Goal: Information Seeking & Learning: Find contact information

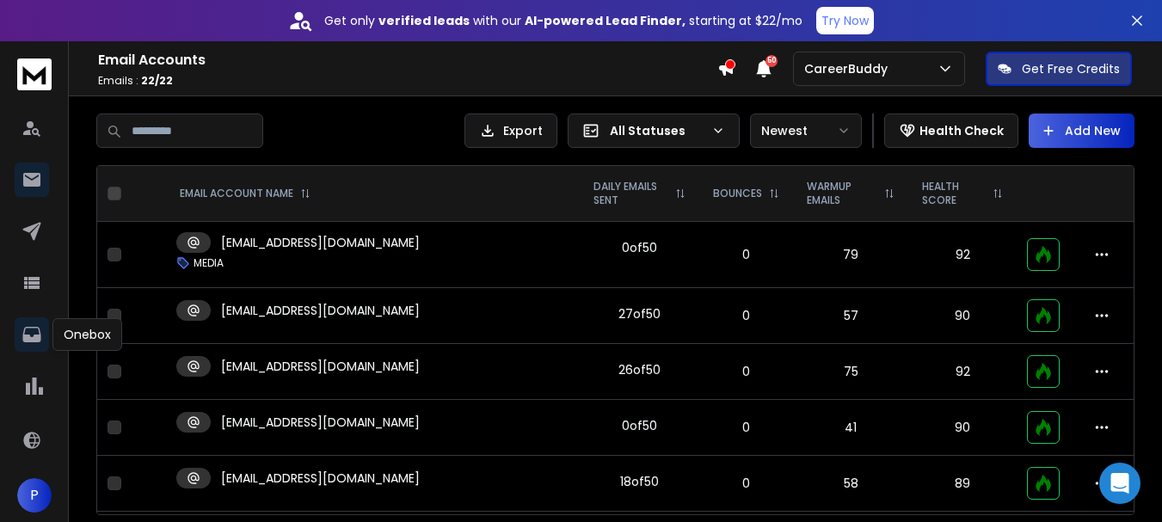
click at [36, 341] on icon at bounding box center [31, 334] width 18 height 15
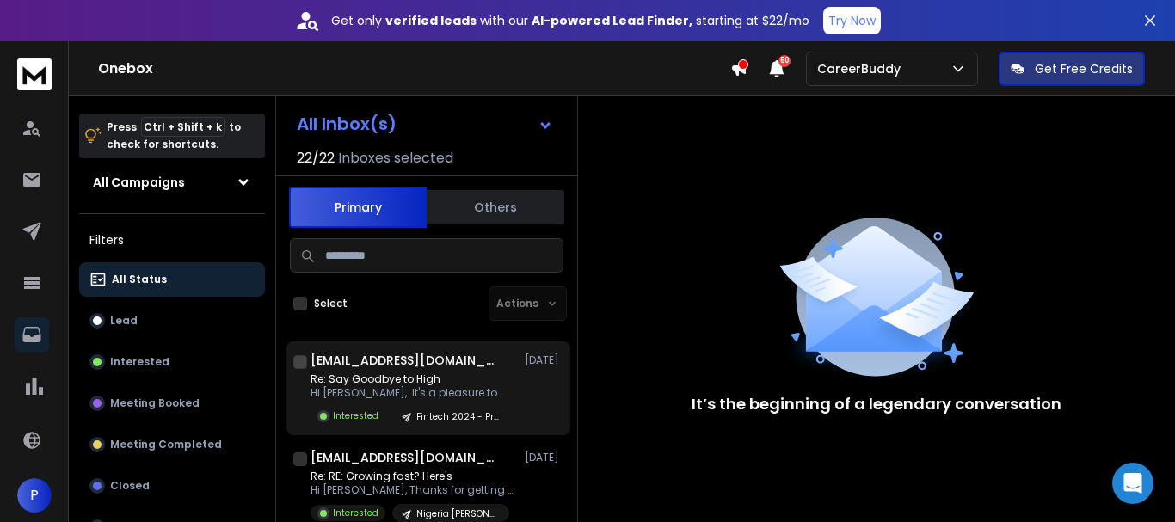
click at [415, 350] on div "[EMAIL_ADDRESS][DOMAIN_NAME] [DATE] Re: Say Goodbye to High Hi [PERSON_NAME], I…" at bounding box center [428, 388] width 284 height 94
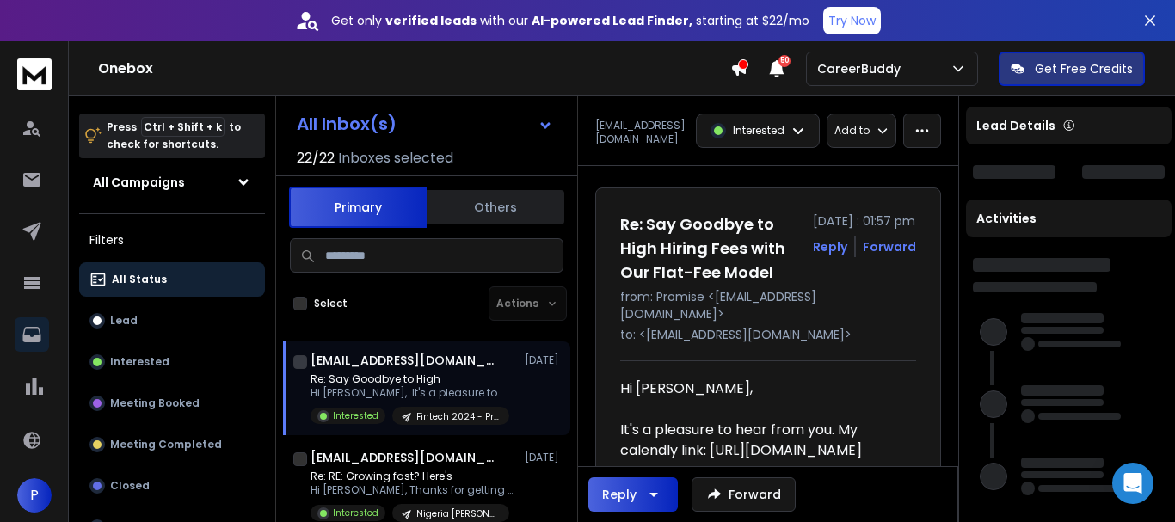
scroll to position [38, 0]
click at [930, 125] on icon "button" at bounding box center [921, 130] width 15 height 15
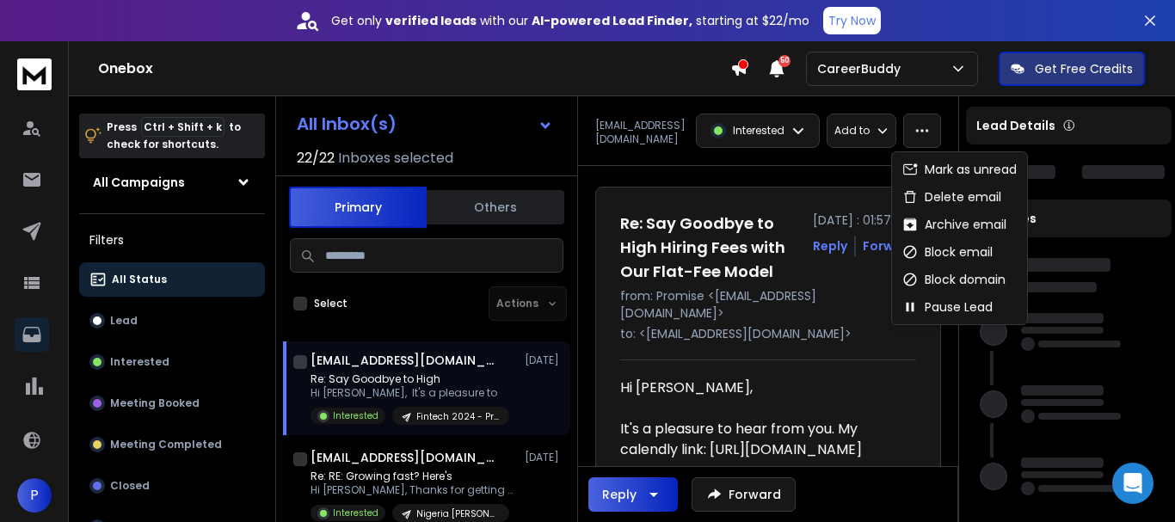
click at [1055, 170] on div at bounding box center [1014, 172] width 83 height 14
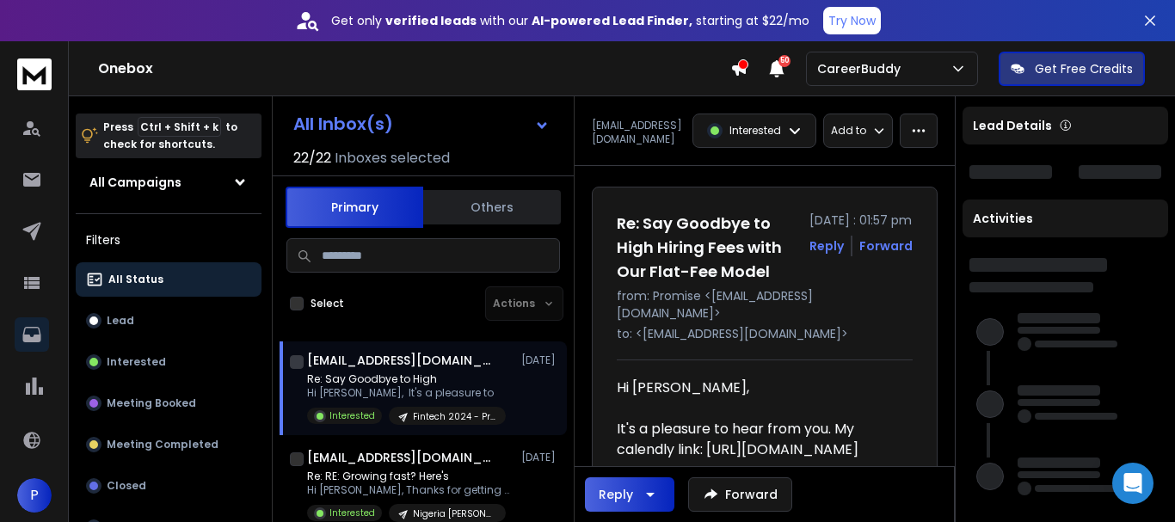
scroll to position [0, 105]
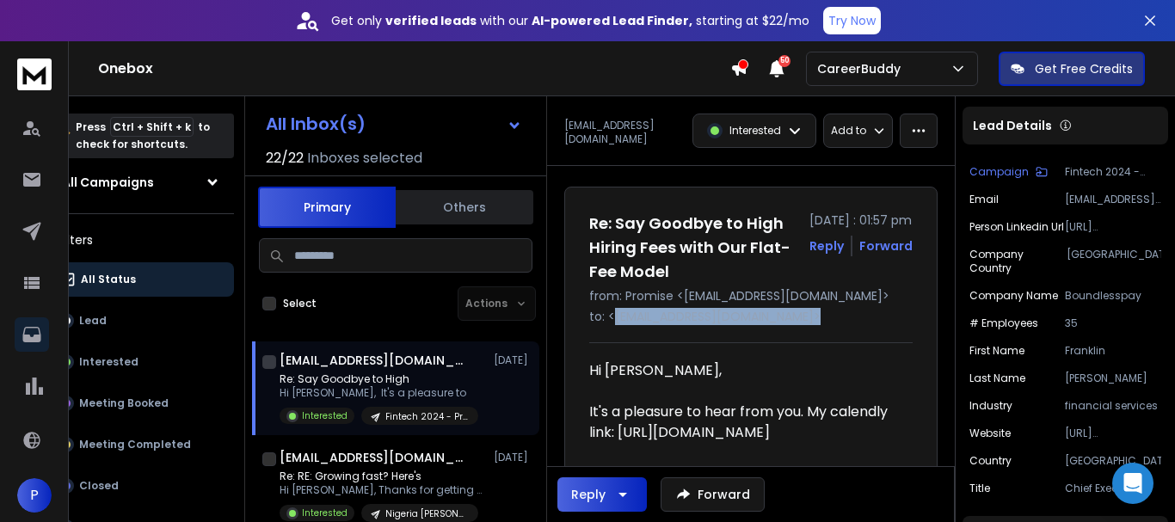
drag, startPoint x: 538, startPoint y: 316, endPoint x: 537, endPoint y: 292, distance: 23.2
copy div "[EMAIL_ADDRESS][DOMAIN_NAME]> [DATE] : 01:57 pm"
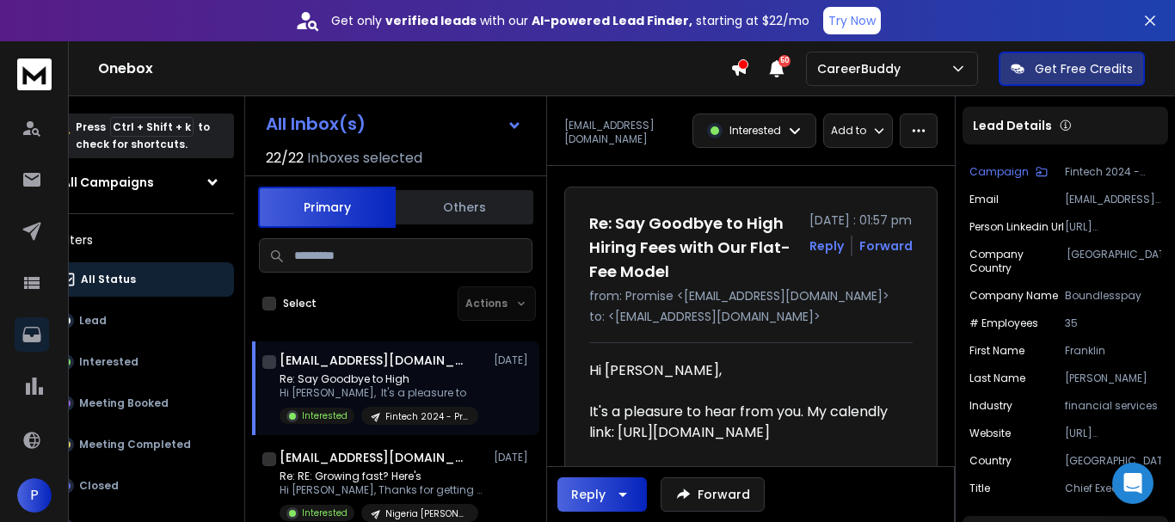
click at [1077, 220] on p "[URL][DOMAIN_NAME][PERSON_NAME]" at bounding box center [1113, 227] width 96 height 14
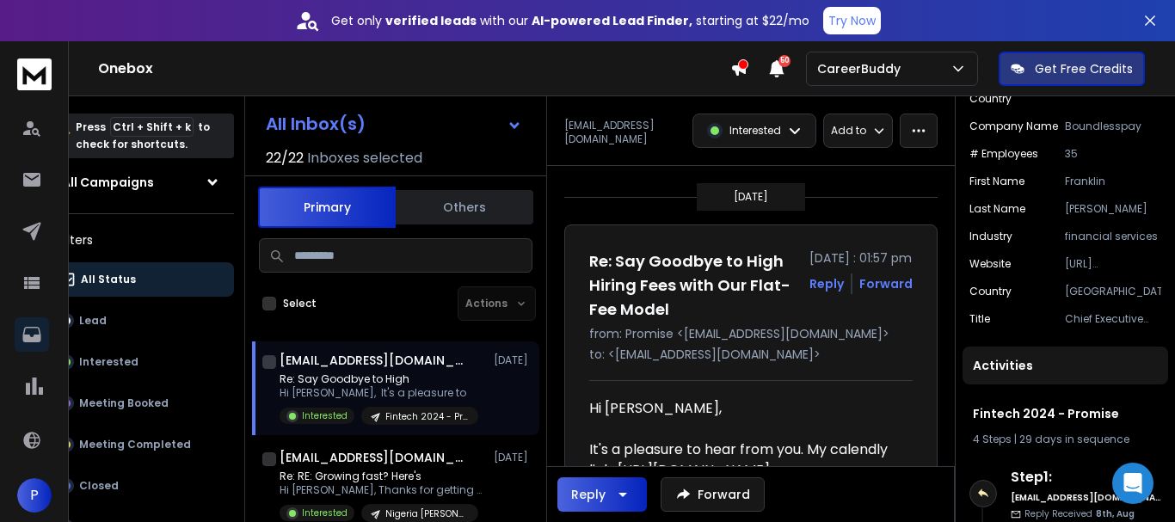
scroll to position [0, 138]
drag, startPoint x: 507, startPoint y: 329, endPoint x: 712, endPoint y: 335, distance: 204.8
click at [712, 346] on p "to: <[EMAIL_ADDRESS][DOMAIN_NAME]>" at bounding box center [750, 354] width 323 height 17
copy p "[EMAIL_ADDRESS][DOMAIN_NAME]"
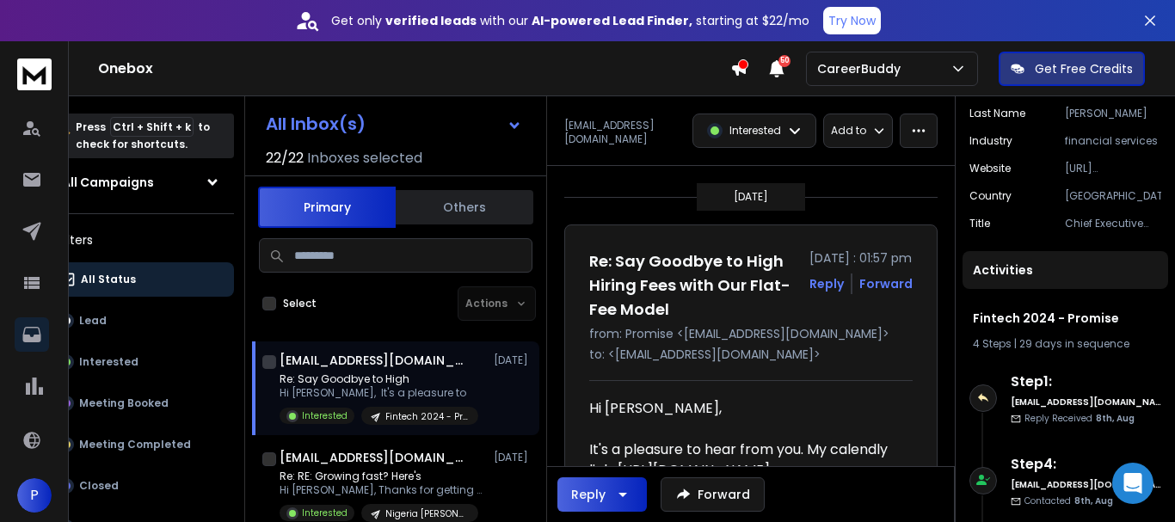
scroll to position [131, 0]
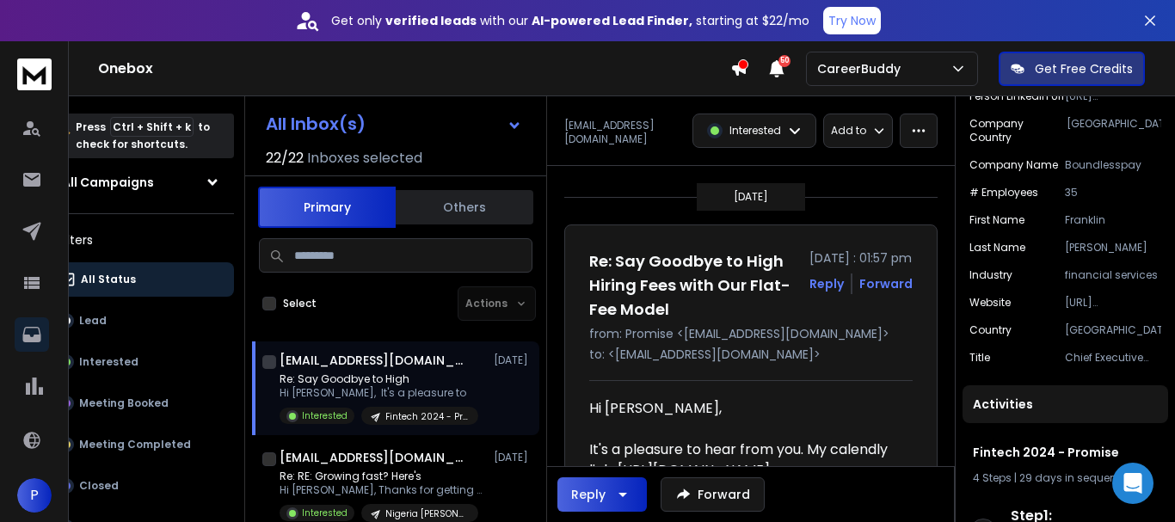
click at [589, 346] on p "to: <[EMAIL_ADDRESS][DOMAIN_NAME]>" at bounding box center [750, 354] width 323 height 17
drag, startPoint x: 506, startPoint y: 330, endPoint x: 713, endPoint y: 327, distance: 207.3
click at [713, 346] on p "to: <[EMAIL_ADDRESS][DOMAIN_NAME]>" at bounding box center [750, 354] width 323 height 17
copy p "[EMAIL_ADDRESS][DOMAIN_NAME]"
click at [756, 346] on p "to: <[EMAIL_ADDRESS][DOMAIN_NAME]>" at bounding box center [750, 354] width 323 height 17
